Goal: Communication & Community: Answer question/provide support

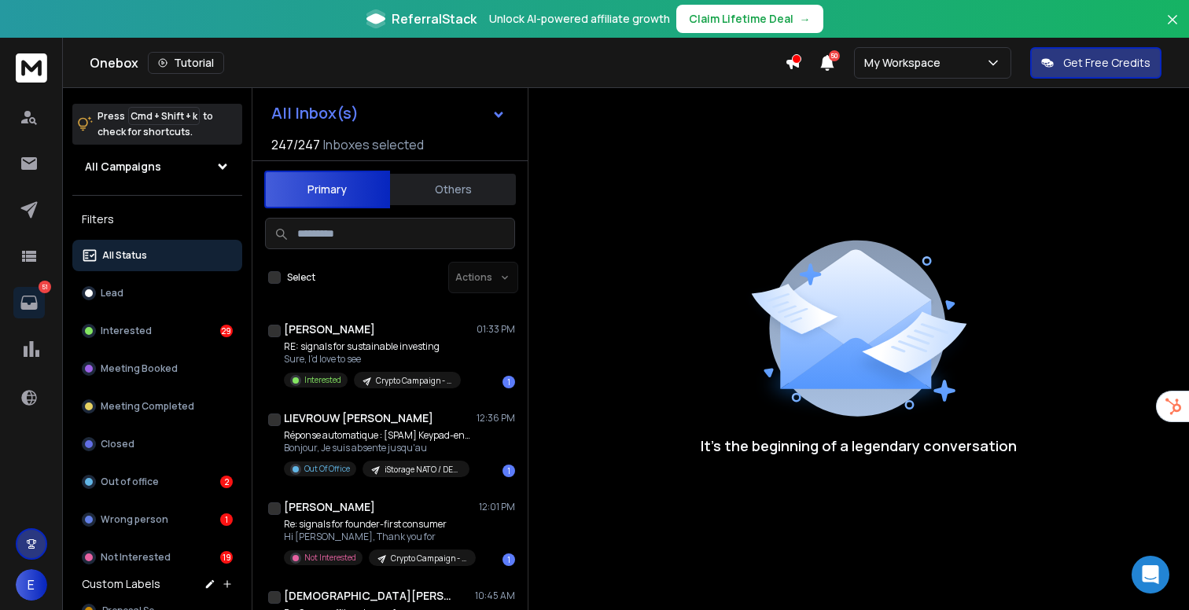
click at [1066, 100] on div "It’s the beginning of a legendary conversation" at bounding box center [859, 347] width 661 height 519
click at [128, 325] on p "Interested" at bounding box center [126, 331] width 51 height 13
click at [146, 334] on p "Interested" at bounding box center [126, 331] width 51 height 13
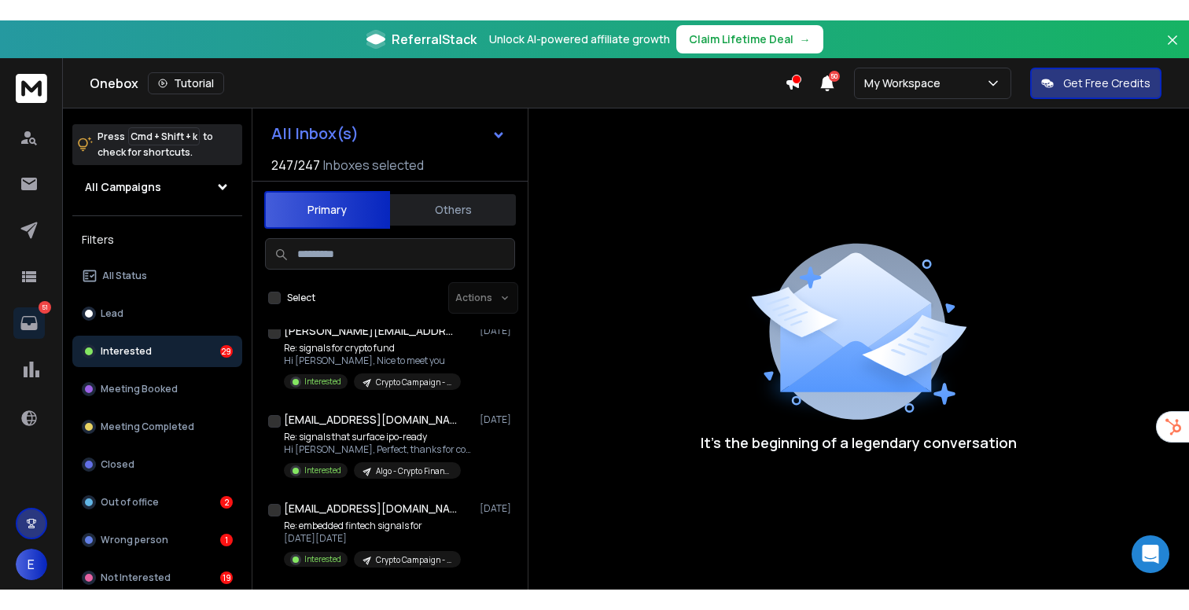
scroll to position [2607, 0]
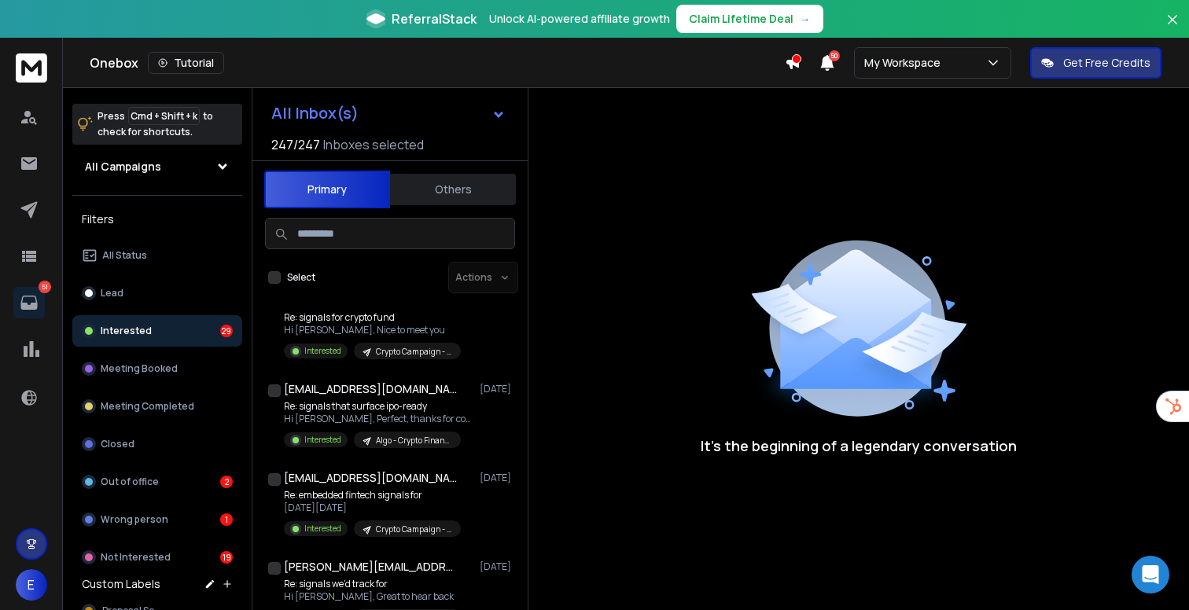
click at [455, 208] on div "Primary Others Select Actions Grace Bernhardt 01:33 PM RE: signals for sustaina…" at bounding box center [389, 467] width 275 height 587
click at [128, 241] on button "All Status" at bounding box center [157, 255] width 170 height 31
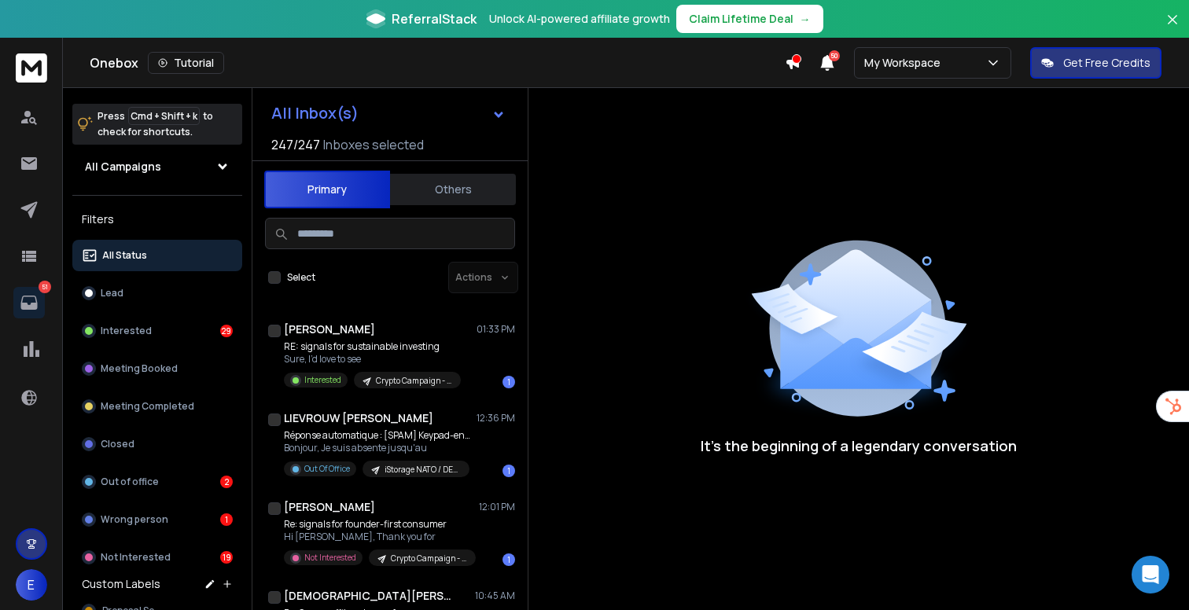
click at [669, 257] on div "It’s the beginning of a legendary conversation" at bounding box center [859, 347] width 661 height 519
click at [364, 247] on input at bounding box center [390, 233] width 250 height 31
paste input "*****"
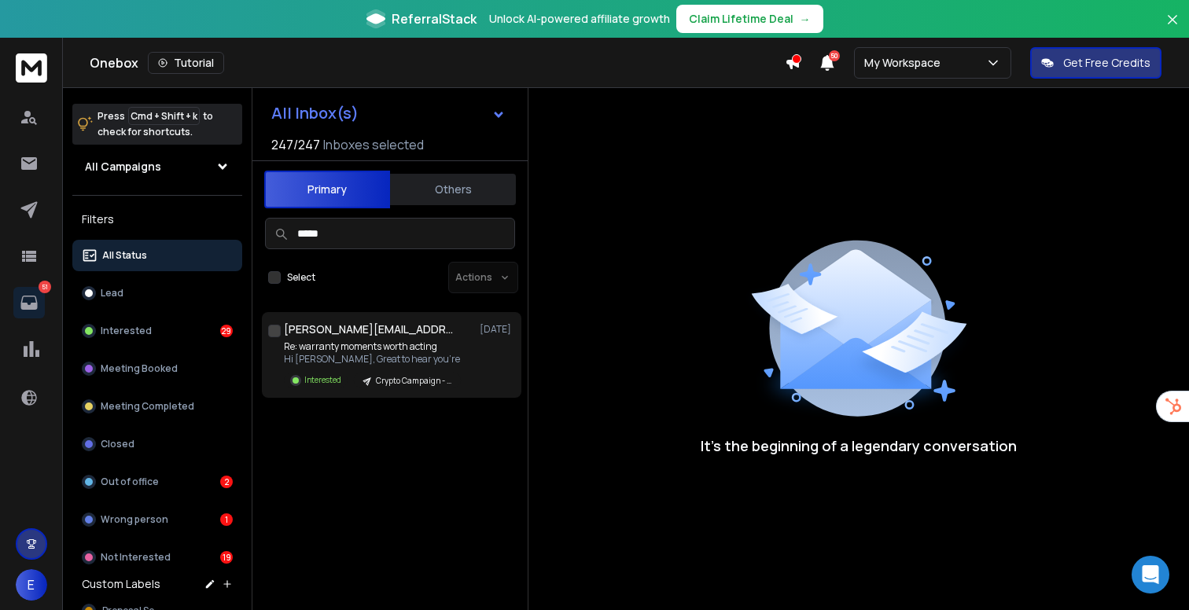
type input "*****"
click at [378, 331] on h1 "[PERSON_NAME][EMAIL_ADDRESS][DOMAIN_NAME]" at bounding box center [370, 330] width 173 height 16
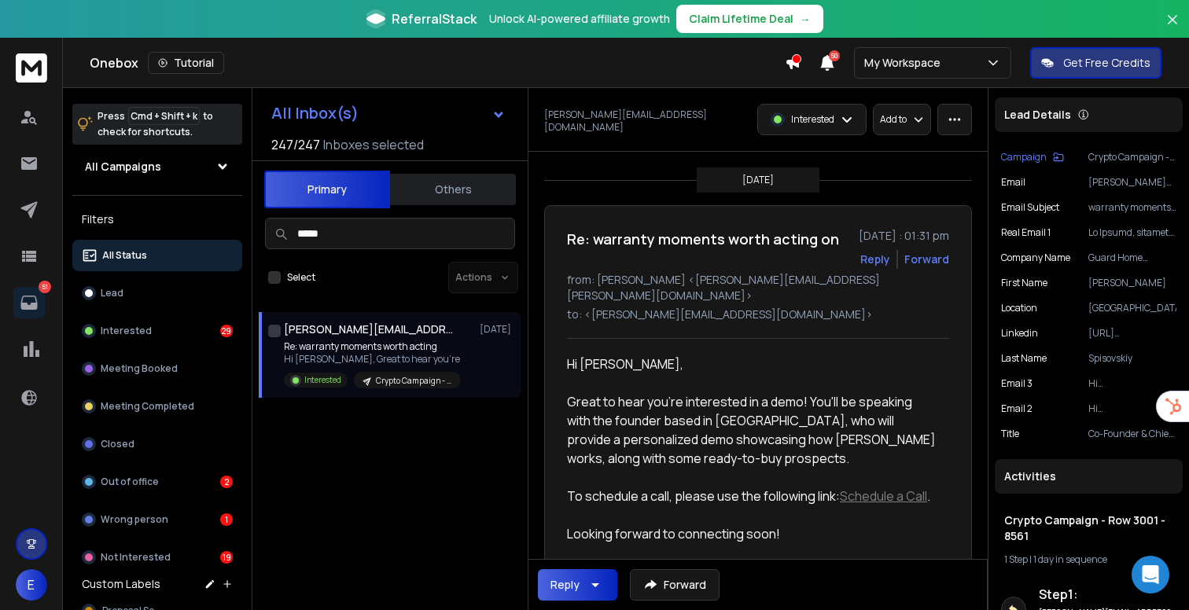
click at [593, 578] on icon "button" at bounding box center [595, 585] width 19 height 19
click at [593, 550] on p "Reply All" at bounding box center [586, 545] width 43 height 16
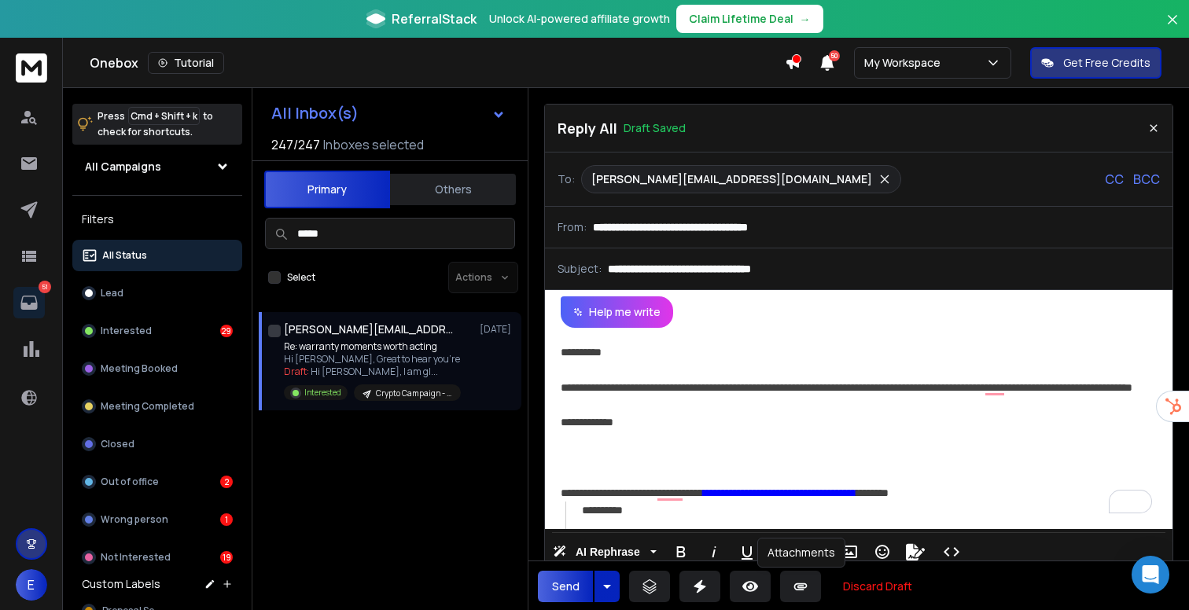
click at [795, 590] on icon at bounding box center [801, 587] width 16 height 16
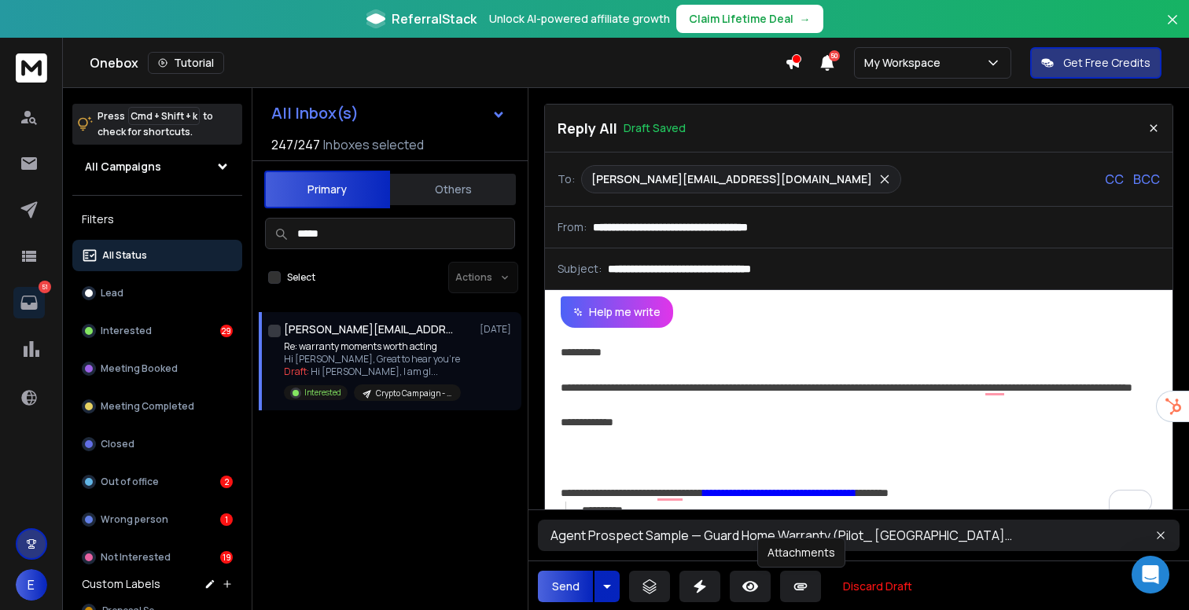
click at [1111, 183] on p "CC" at bounding box center [1114, 179] width 19 height 19
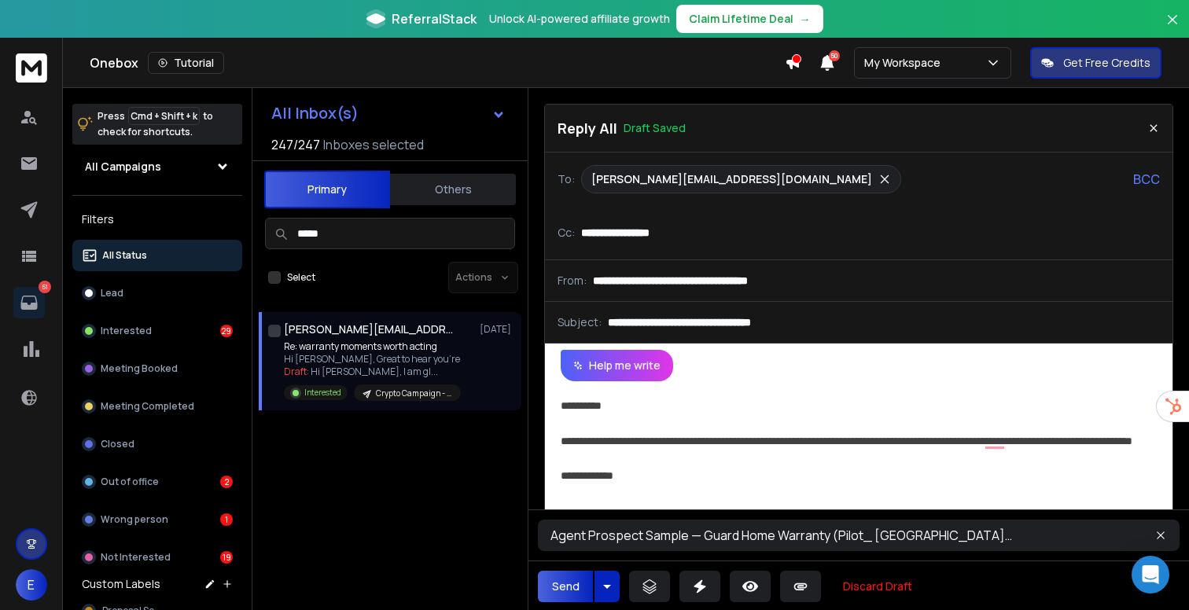
type input "**********"
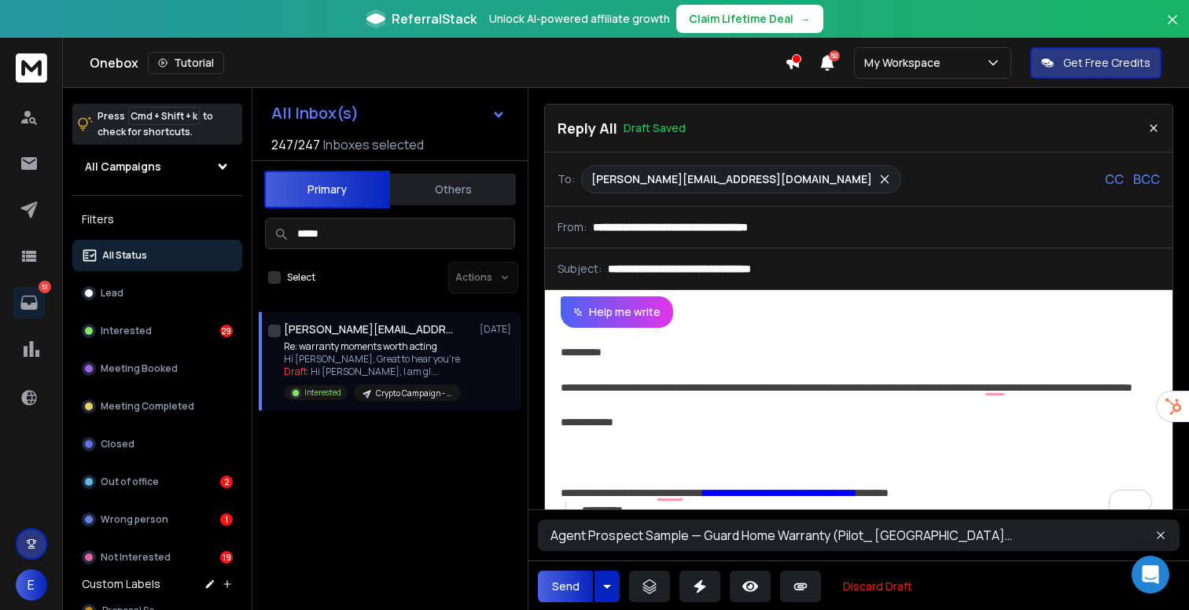
click at [1106, 177] on p "CC" at bounding box center [1114, 179] width 19 height 19
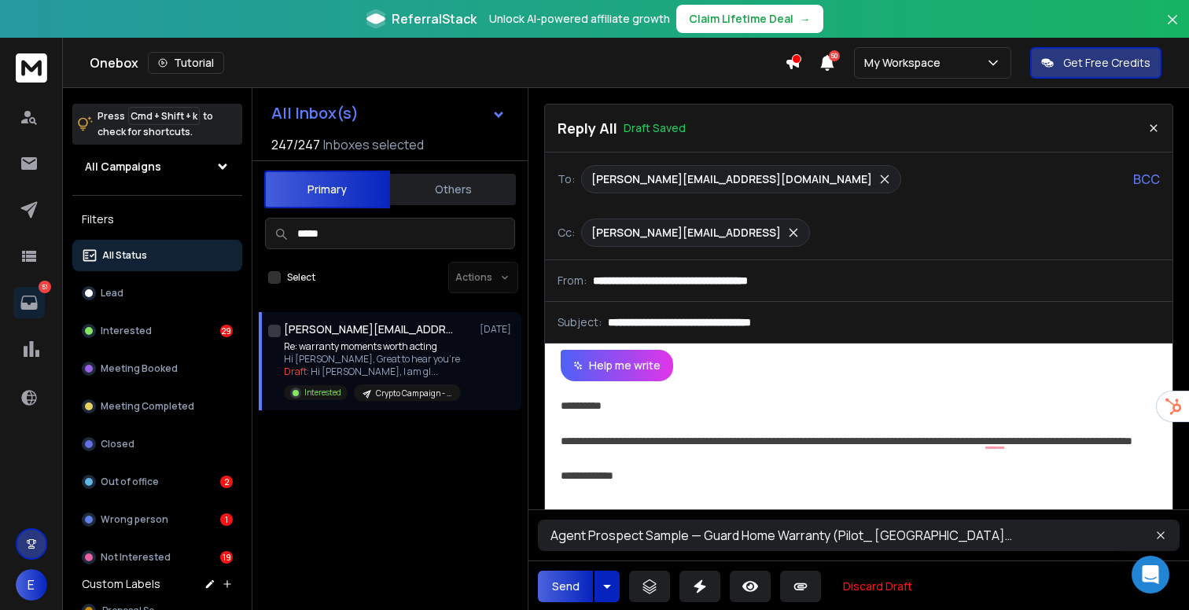
click at [570, 586] on button "Send" at bounding box center [565, 586] width 55 height 31
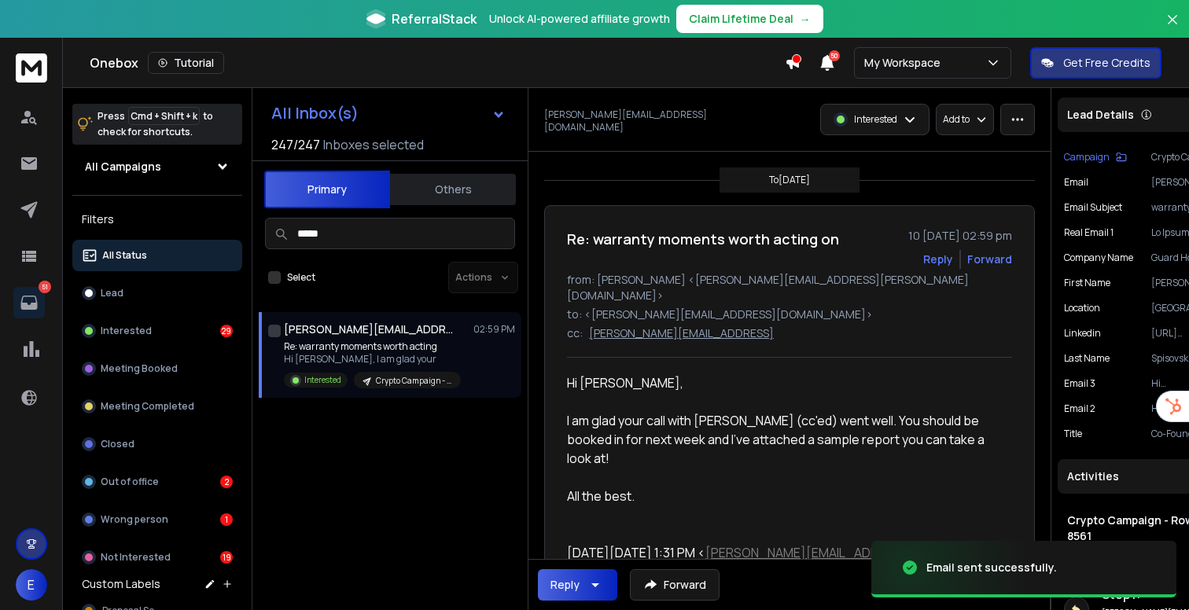
click at [174, 249] on button "All Status" at bounding box center [157, 255] width 170 height 31
